Goal: Task Accomplishment & Management: Manage account settings

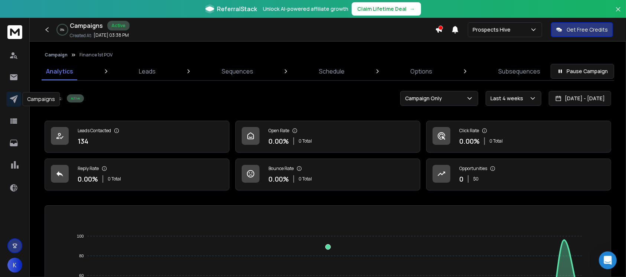
click at [12, 97] on icon at bounding box center [13, 99] width 9 height 9
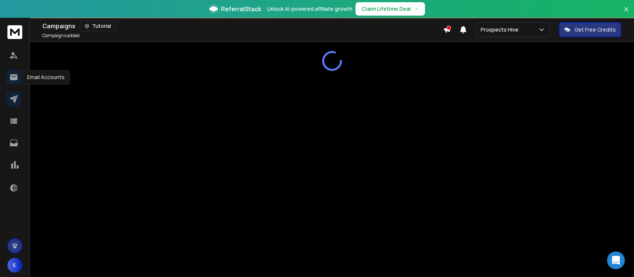
click at [15, 76] on icon at bounding box center [13, 77] width 9 height 9
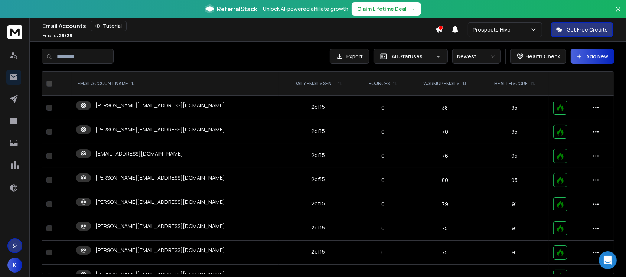
click at [121, 104] on p "[PERSON_NAME][EMAIL_ADDRESS][DOMAIN_NAME]" at bounding box center [160, 105] width 130 height 7
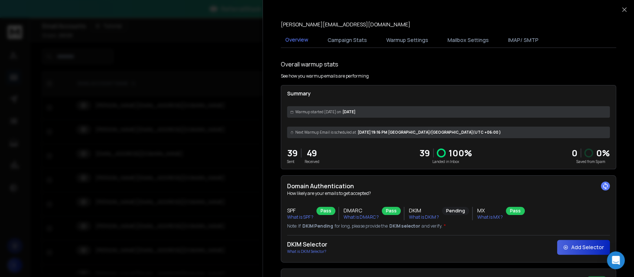
click at [523, 34] on button "IMAP/ SMTP" at bounding box center [522, 40] width 39 height 16
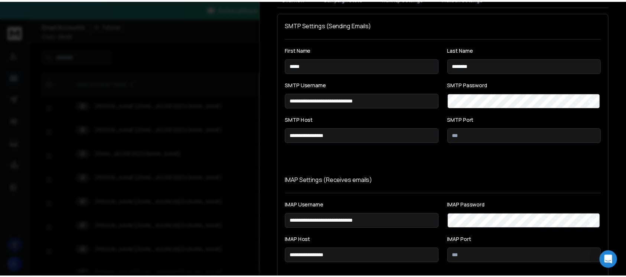
scroll to position [99, 0]
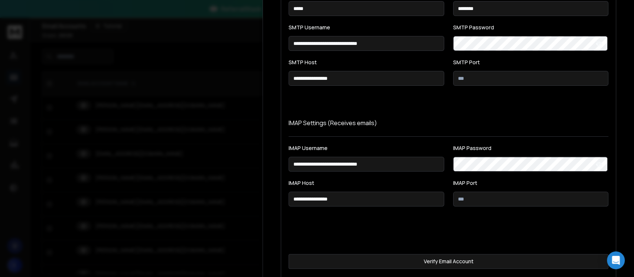
drag, startPoint x: 343, startPoint y: 77, endPoint x: 289, endPoint y: 79, distance: 54.6
click at [289, 79] on input "SMTP Host" at bounding box center [366, 78] width 156 height 15
click at [350, 166] on input "**********" at bounding box center [366, 164] width 156 height 15
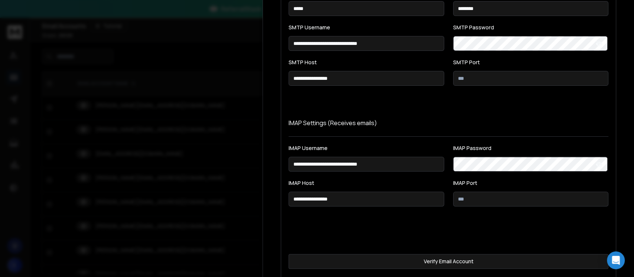
drag, startPoint x: 345, startPoint y: 200, endPoint x: 286, endPoint y: 196, distance: 59.5
click at [286, 196] on div "**********" at bounding box center [448, 130] width 335 height 351
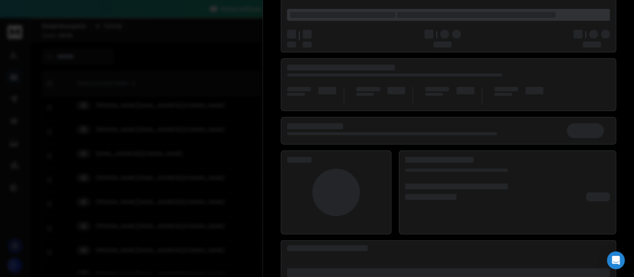
click at [197, 85] on div at bounding box center [317, 138] width 634 height 277
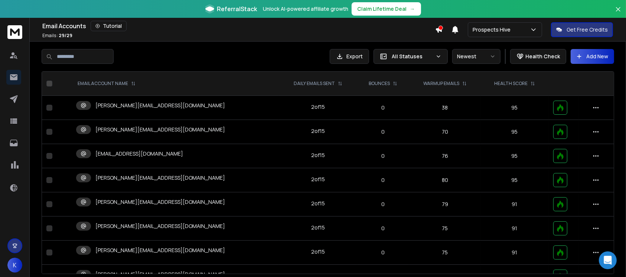
scroll to position [366, 0]
